Goal: Task Accomplishment & Management: Manage account settings

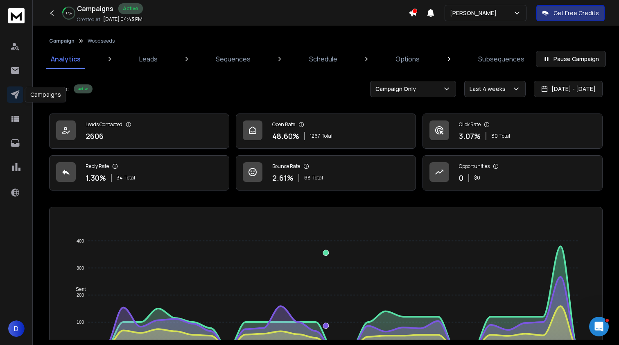
click at [16, 99] on icon at bounding box center [15, 95] width 10 height 10
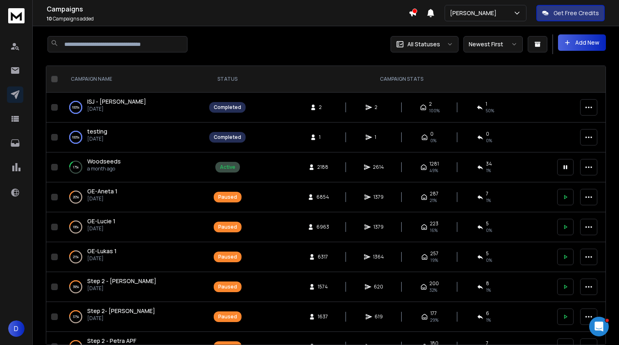
click at [104, 104] on span "ISJ - [PERSON_NAME]" at bounding box center [116, 101] width 59 height 8
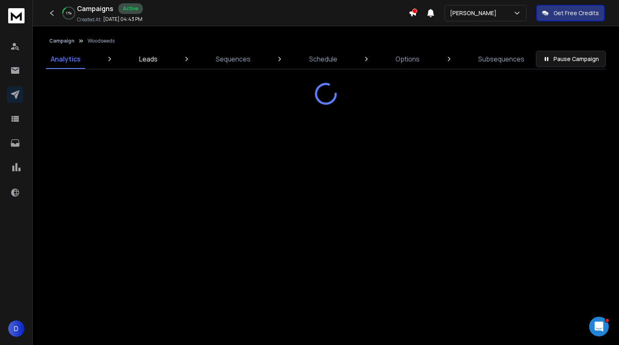
click at [147, 61] on p "Leads" at bounding box center [148, 59] width 18 height 10
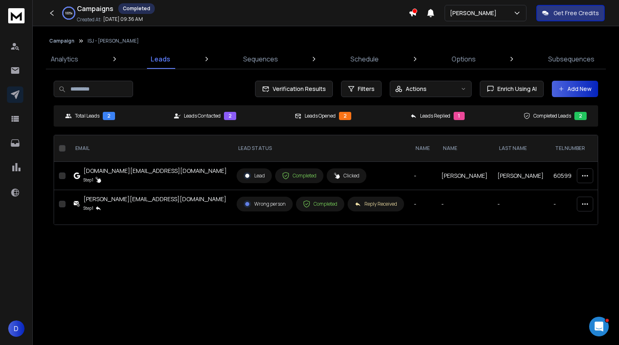
click at [574, 90] on button "Add New" at bounding box center [575, 89] width 46 height 16
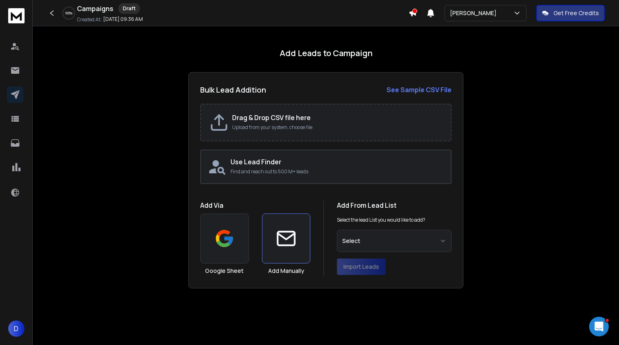
click at [280, 240] on icon at bounding box center [286, 238] width 20 height 25
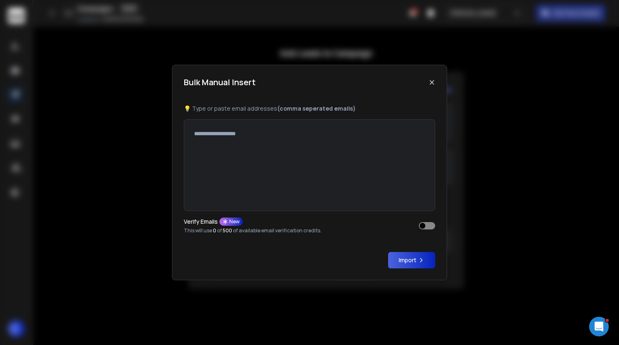
click at [247, 137] on textarea at bounding box center [309, 165] width 251 height 92
type textarea "**********"
click at [420, 257] on icon "submit" at bounding box center [421, 260] width 7 height 7
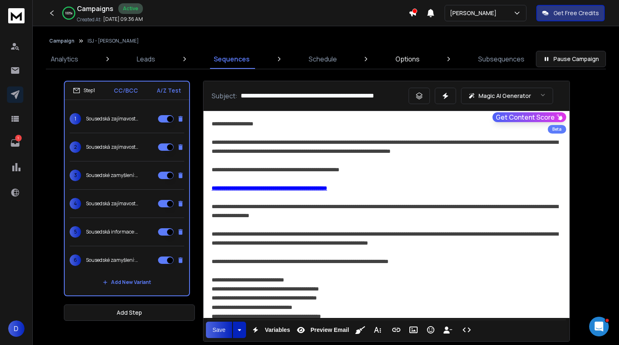
click at [399, 55] on p "Options" at bounding box center [407, 59] width 24 height 10
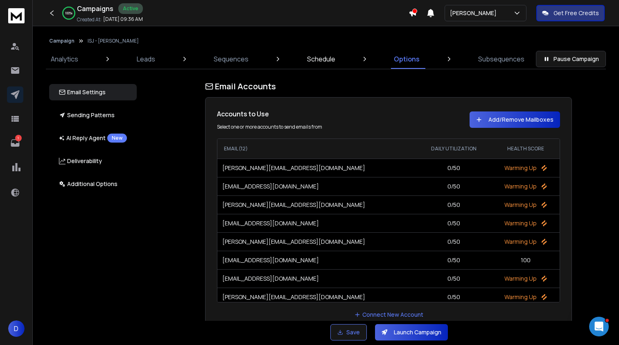
click at [325, 61] on p "Schedule" at bounding box center [321, 59] width 28 height 10
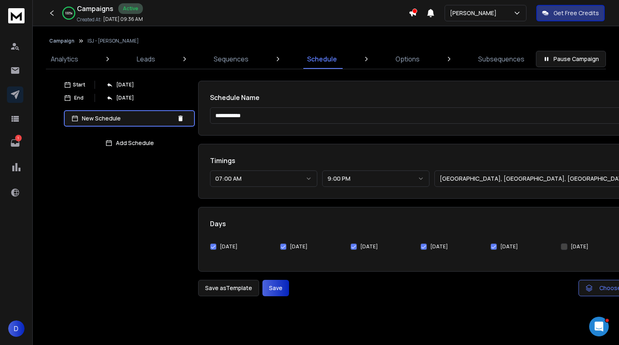
click at [271, 289] on button "Save" at bounding box center [275, 288] width 27 height 16
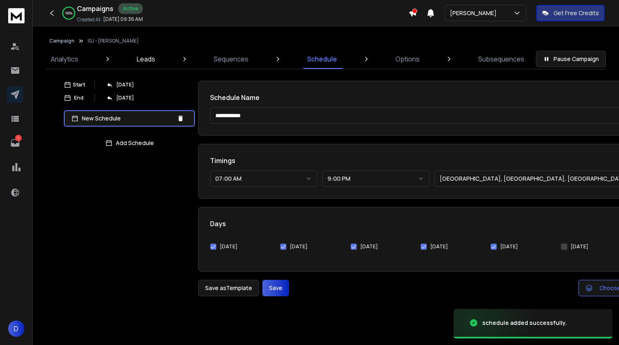
click at [151, 62] on p "Leads" at bounding box center [146, 59] width 18 height 10
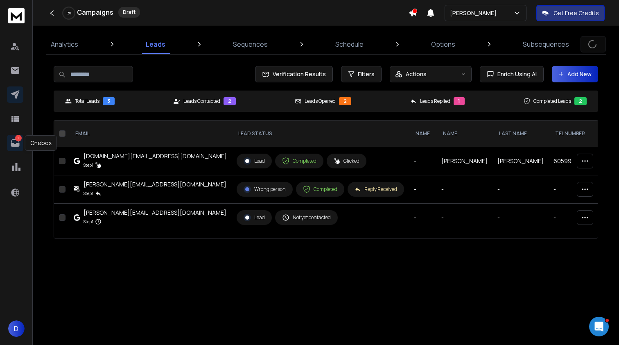
click at [19, 141] on p "1" at bounding box center [18, 138] width 7 height 7
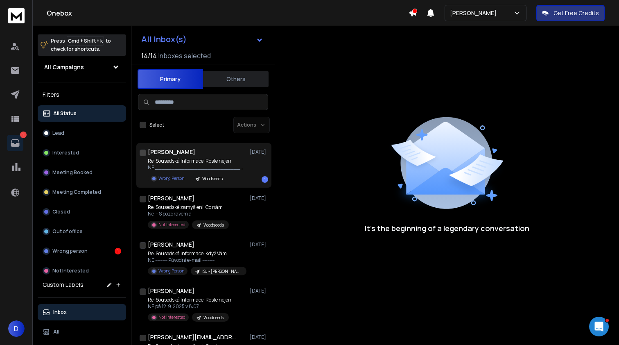
click at [202, 166] on p "NE ______________________________________________________________ > Od: "Petr S…" at bounding box center [197, 167] width 98 height 7
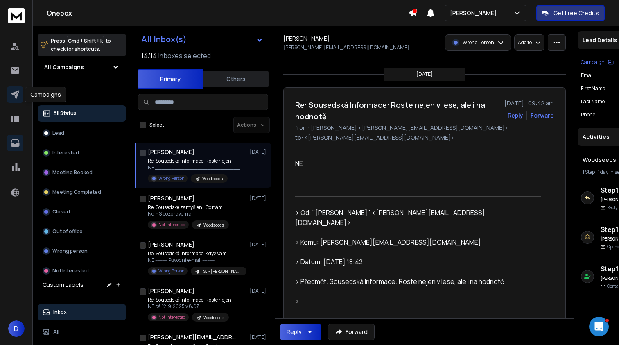
click at [16, 96] on icon at bounding box center [15, 94] width 9 height 9
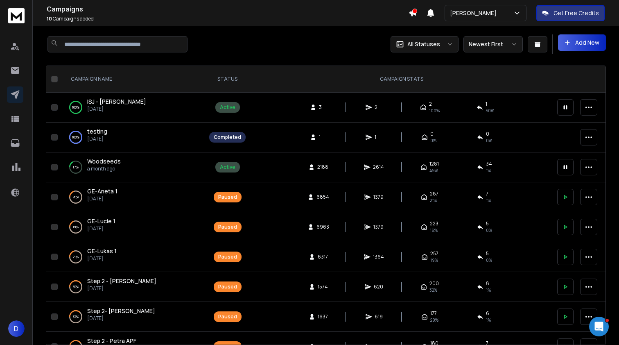
click at [105, 104] on span "ISJ - [PERSON_NAME]" at bounding box center [116, 101] width 59 height 8
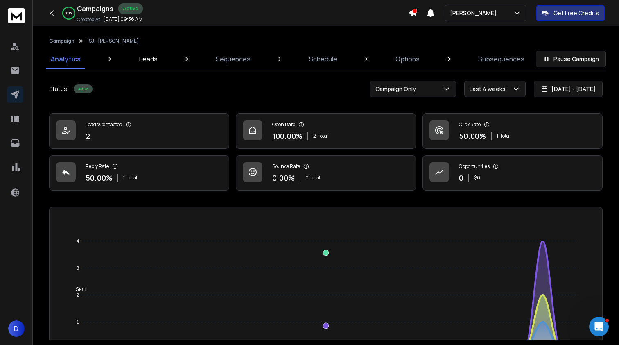
click at [150, 62] on p "Leads" at bounding box center [148, 59] width 18 height 10
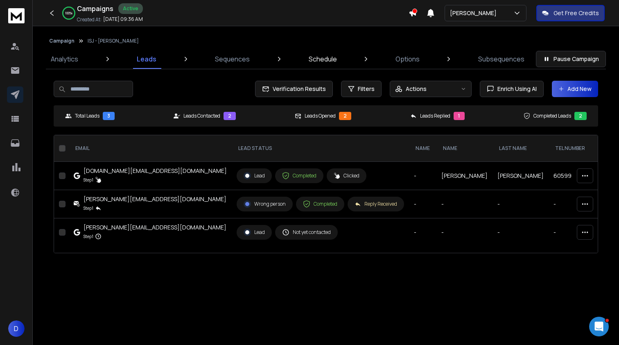
click at [330, 60] on p "Schedule" at bounding box center [323, 59] width 28 height 10
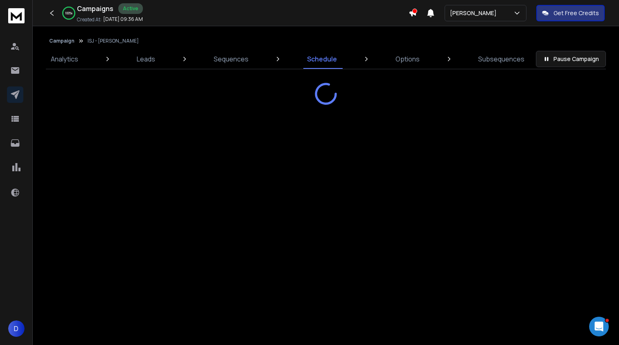
click at [330, 60] on p "Schedule" at bounding box center [322, 59] width 30 height 10
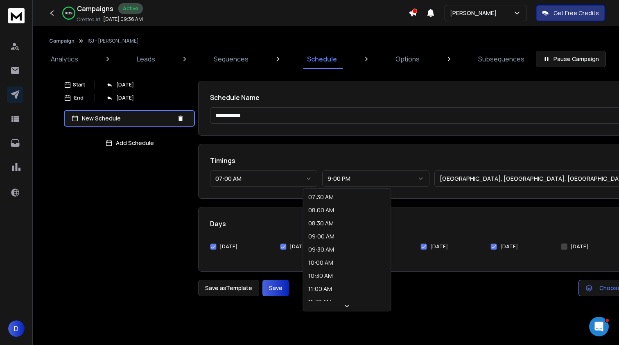
click at [377, 176] on button "9:00 PM" at bounding box center [375, 178] width 107 height 16
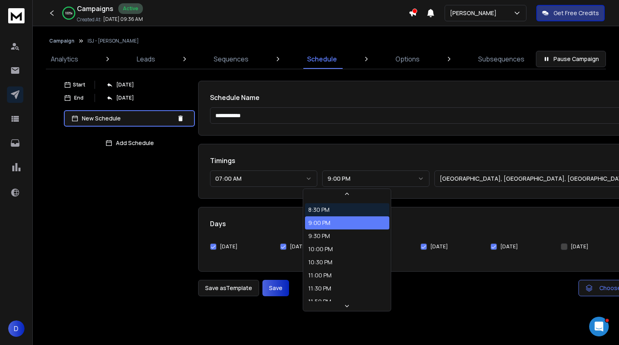
scroll to position [339, 0]
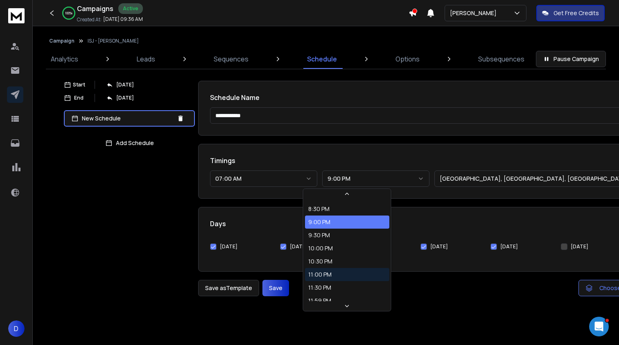
select select "********"
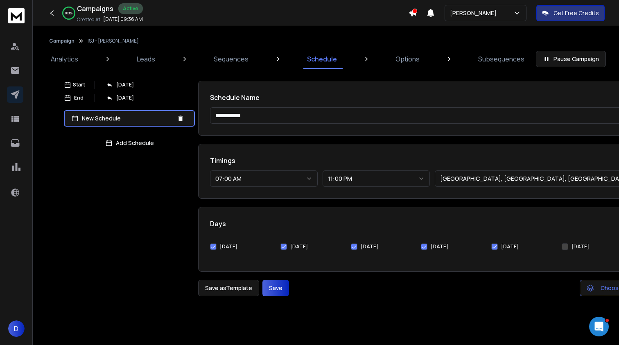
click at [267, 292] on button "Save" at bounding box center [275, 288] width 27 height 16
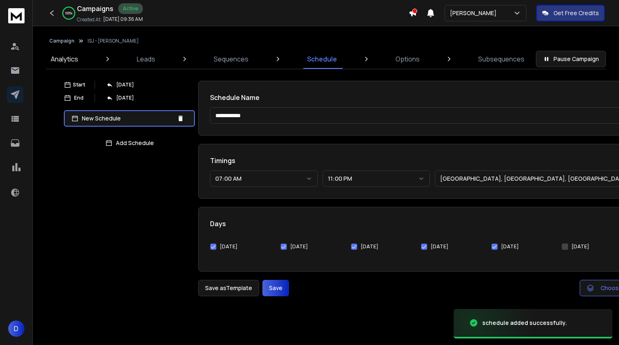
click at [75, 59] on p "Analytics" at bounding box center [64, 59] width 27 height 10
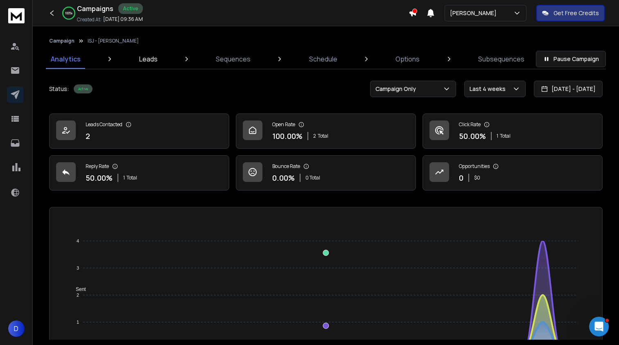
click at [151, 58] on p "Leads" at bounding box center [148, 59] width 18 height 10
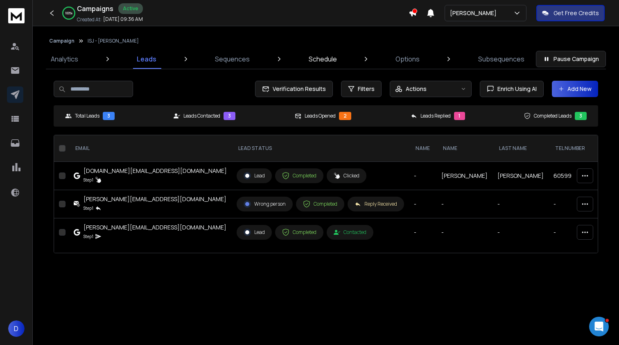
click at [333, 59] on p "Schedule" at bounding box center [323, 59] width 28 height 10
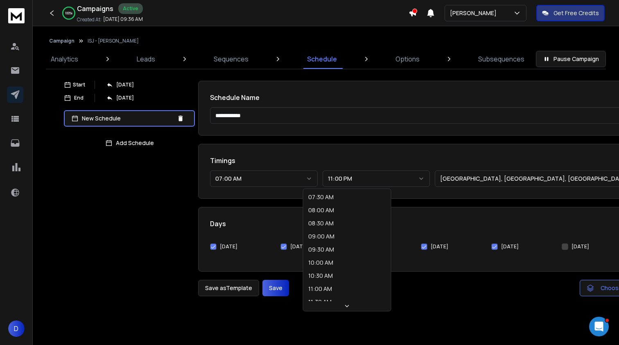
click at [364, 175] on button "11:00 PM" at bounding box center [377, 178] width 108 height 16
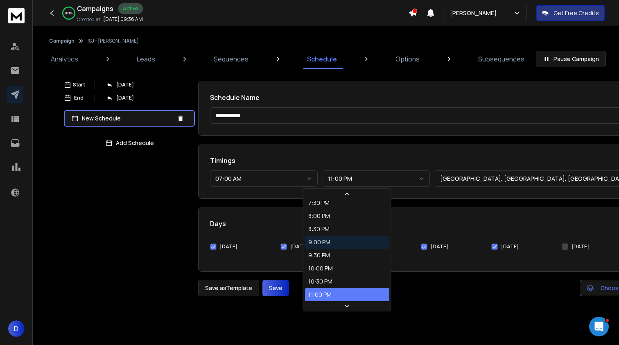
select select "********"
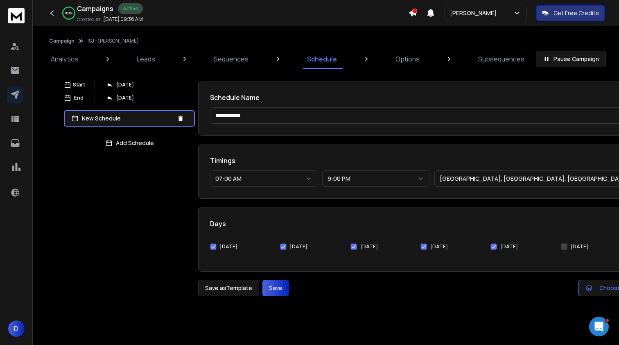
click at [271, 291] on button "Save" at bounding box center [275, 288] width 27 height 16
click at [16, 93] on icon at bounding box center [15, 94] width 9 height 9
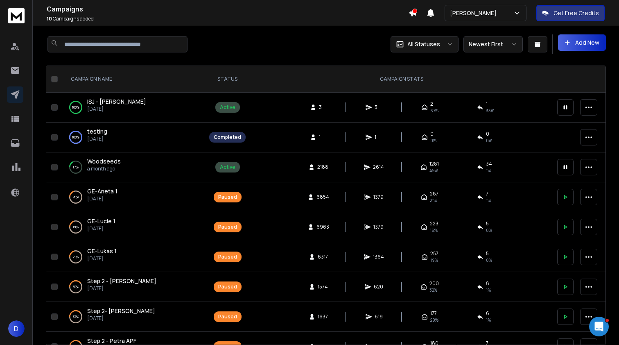
click at [105, 103] on span "ISJ - Václav" at bounding box center [116, 101] width 59 height 8
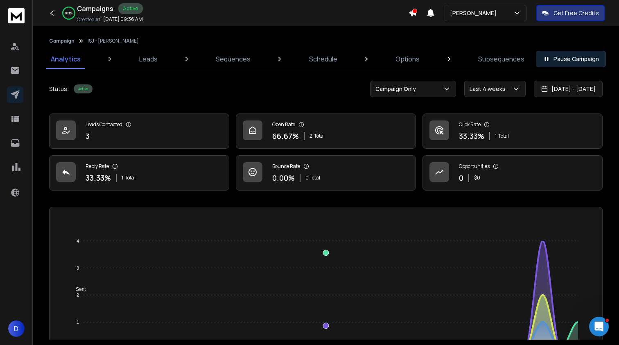
click at [562, 63] on button "Pause Campaign" at bounding box center [571, 59] width 70 height 16
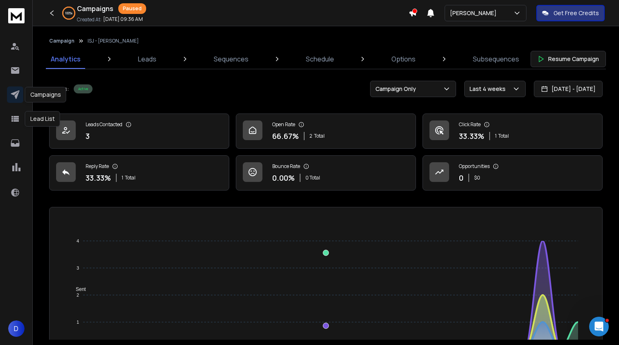
click at [16, 99] on icon at bounding box center [15, 95] width 10 height 10
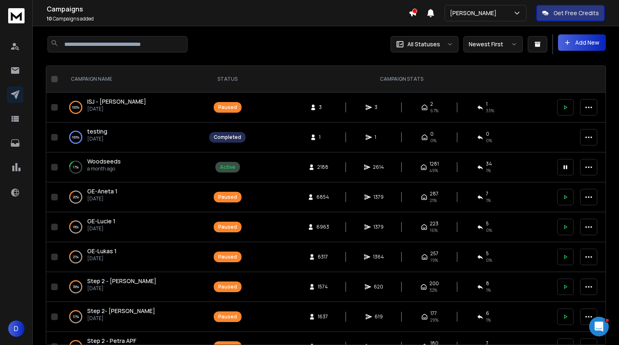
click at [102, 166] on p "a month ago" at bounding box center [104, 168] width 34 height 7
